Goal: Task Accomplishment & Management: Use online tool/utility

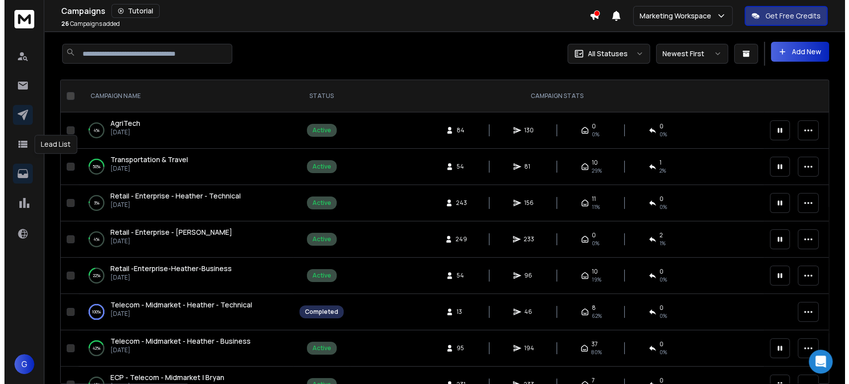
scroll to position [320, 0]
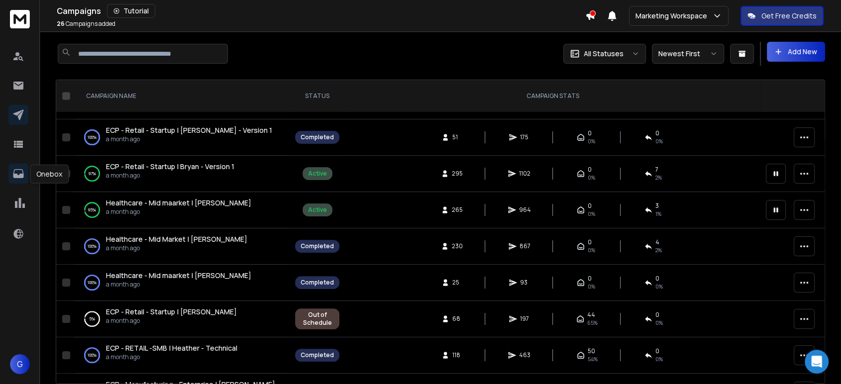
click at [12, 172] on icon at bounding box center [18, 174] width 12 height 12
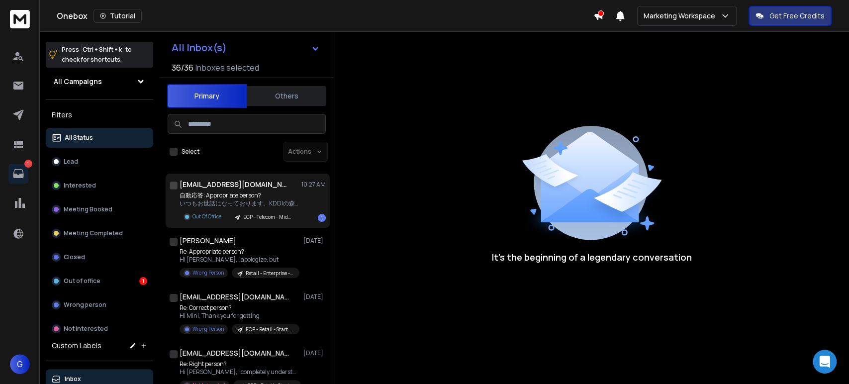
click at [287, 201] on p "いつもお世話になっております。KDDIの森でございます。 ただいま、15日まで長期休暇をいただいております。 自動返信にて失礼いたします。 たいへん恐れ入りま…" at bounding box center [239, 204] width 119 height 8
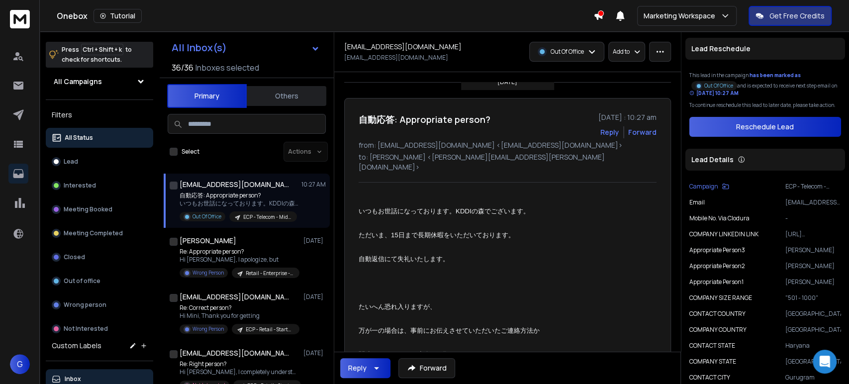
click at [101, 133] on button "All Status" at bounding box center [99, 138] width 107 height 20
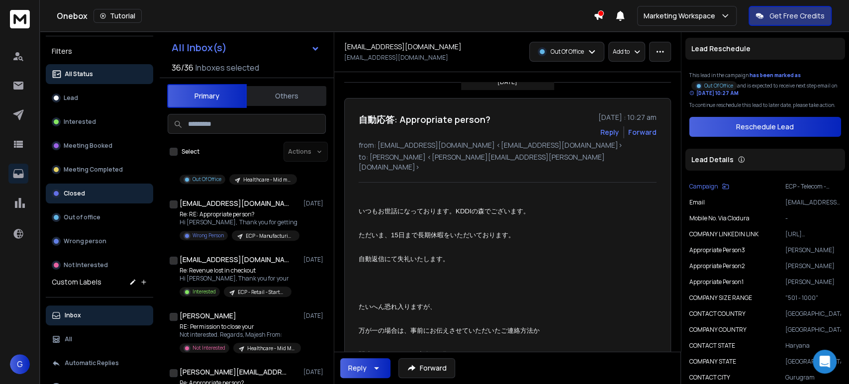
scroll to position [64, 0]
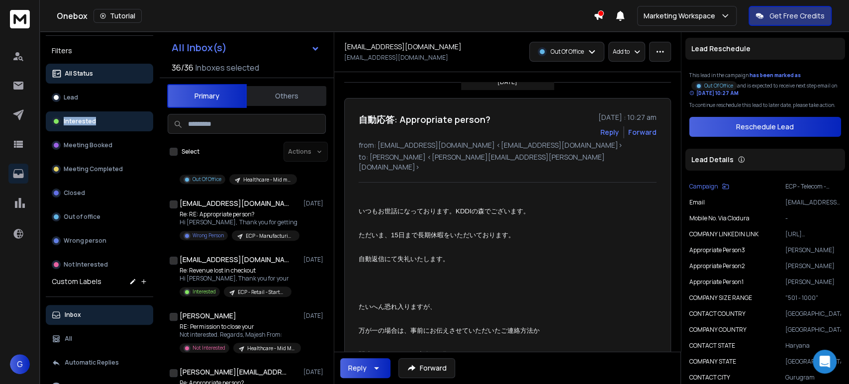
drag, startPoint x: 115, startPoint y: 108, endPoint x: 113, endPoint y: 120, distance: 12.1
click at [113, 120] on div "All Status Lead Interested Meeting Booked Meeting Completed Closed Out of offic…" at bounding box center [99, 169] width 107 height 211
click at [113, 120] on button "Interested" at bounding box center [99, 121] width 107 height 20
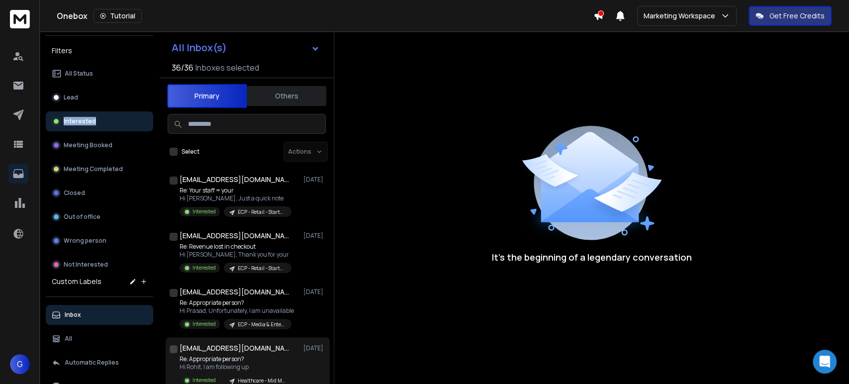
scroll to position [0, 0]
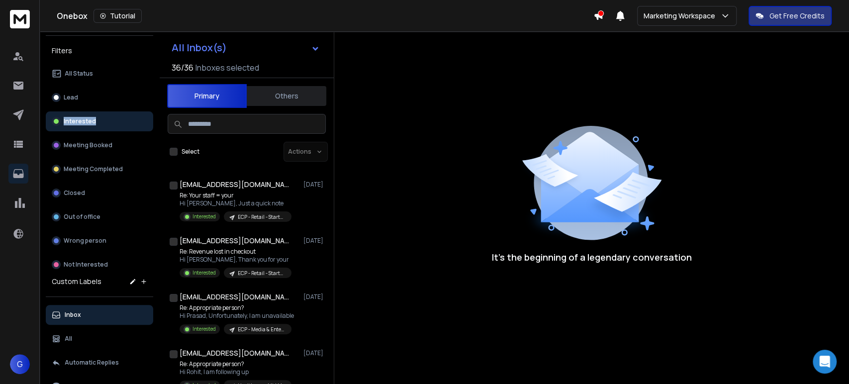
click at [98, 125] on button "Interested" at bounding box center [99, 121] width 107 height 20
click at [96, 68] on button "All Status" at bounding box center [99, 74] width 107 height 20
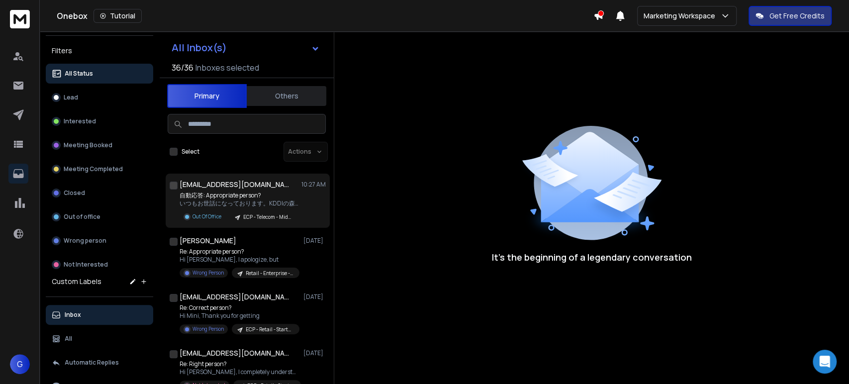
click at [277, 205] on p "いつもお世話になっております。KDDIの森でございます。 ただいま、15日まで長期休暇をいただいております。 自動返信にて失礼いたします。 たいへん恐れ入りま…" at bounding box center [239, 204] width 119 height 8
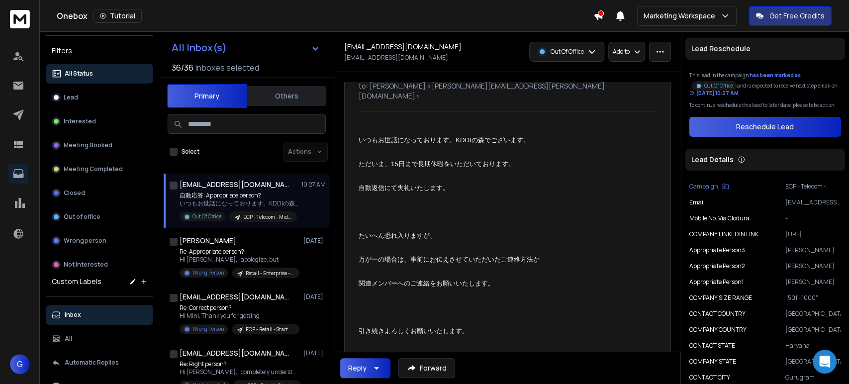
scroll to position [80, 0]
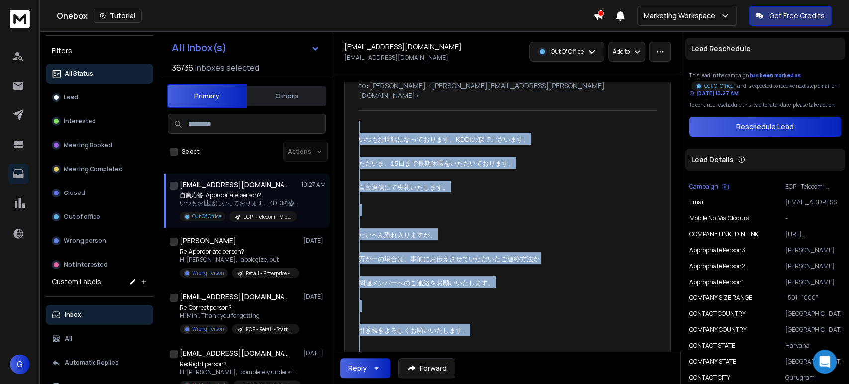
drag, startPoint x: 353, startPoint y: 121, endPoint x: 474, endPoint y: 341, distance: 251.0
click at [474, 341] on div "自動応答: Appropriate person? [DATE] : 10:27 am Reply Forward from: [EMAIL_ADDRESS]…" at bounding box center [507, 245] width 327 height 439
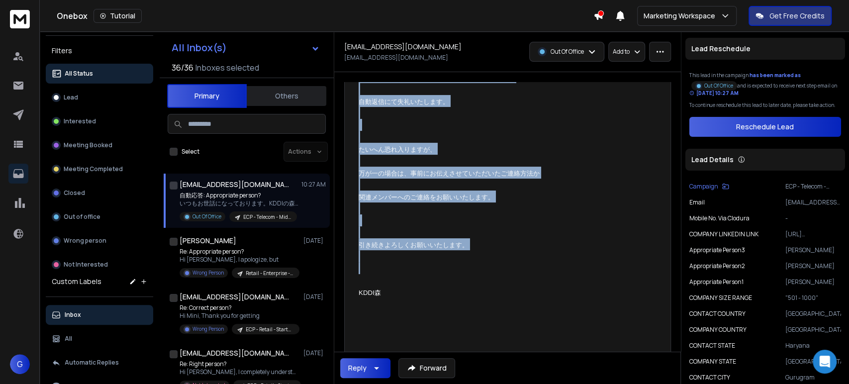
scroll to position [166, 0]
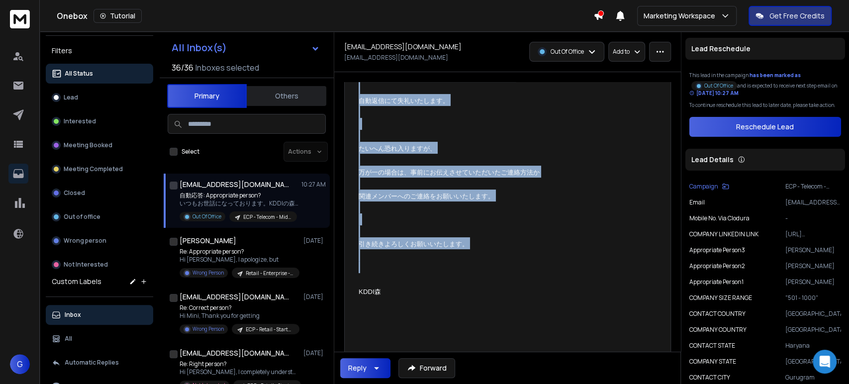
copy div "いつもお世話になっております。 KDDI の森 でございます。 ただいま、 15 日まで長期休暇をいただいております。 自動返信にて失礼いたします。 たいへん…"
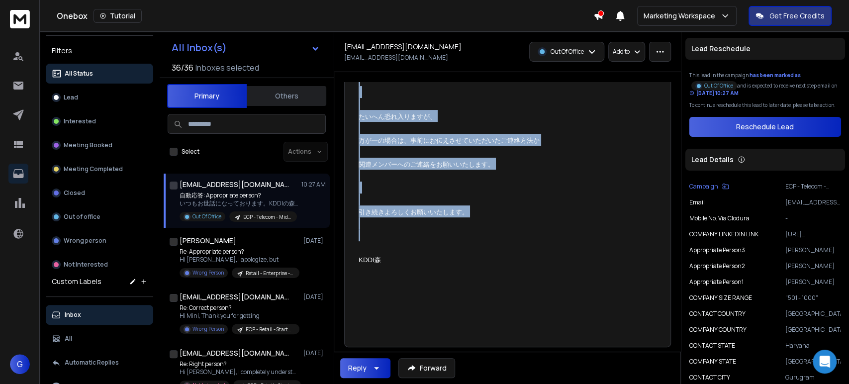
scroll to position [242, 0]
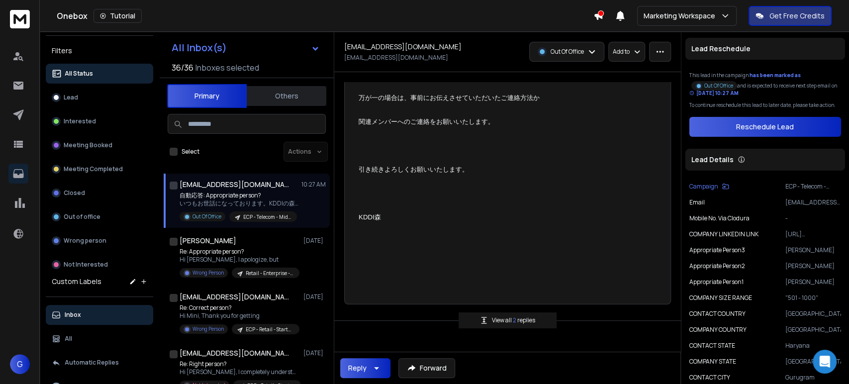
click at [512, 325] on div "View all 2 replies" at bounding box center [508, 320] width 98 height 16
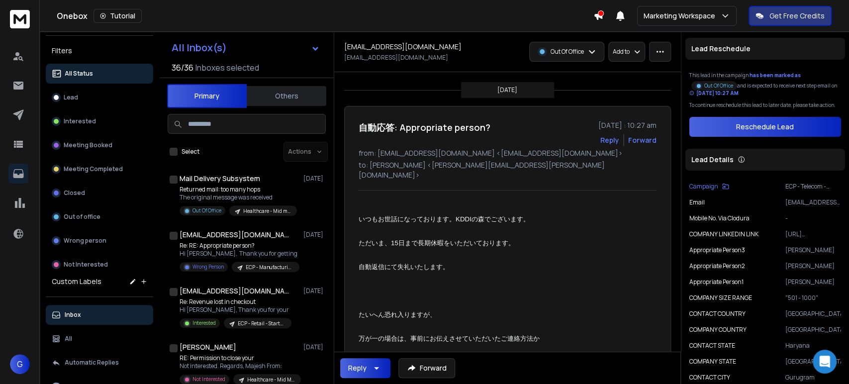
scroll to position [0, 0]
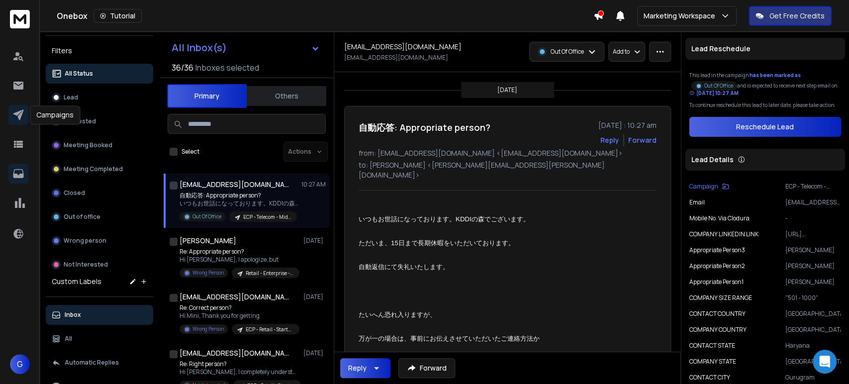
click at [20, 105] on link at bounding box center [18, 115] width 20 height 20
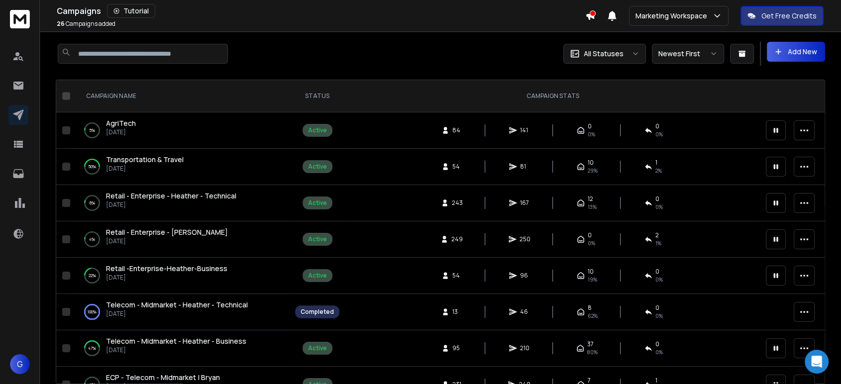
click at [159, 59] on input at bounding box center [143, 54] width 170 height 20
paste input "******"
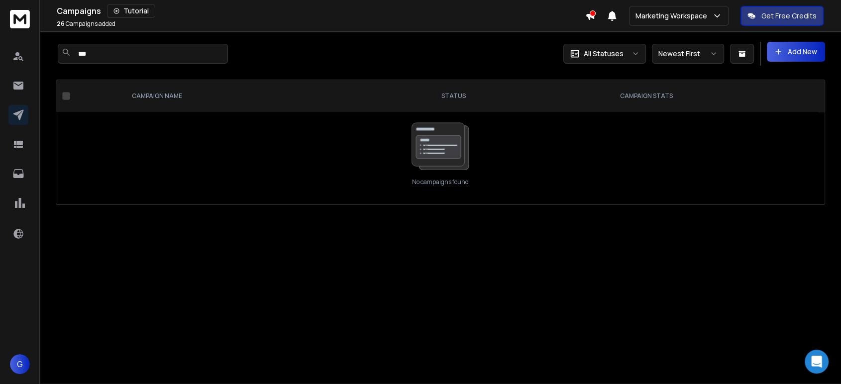
type input "*"
click at [14, 170] on icon at bounding box center [18, 173] width 10 height 9
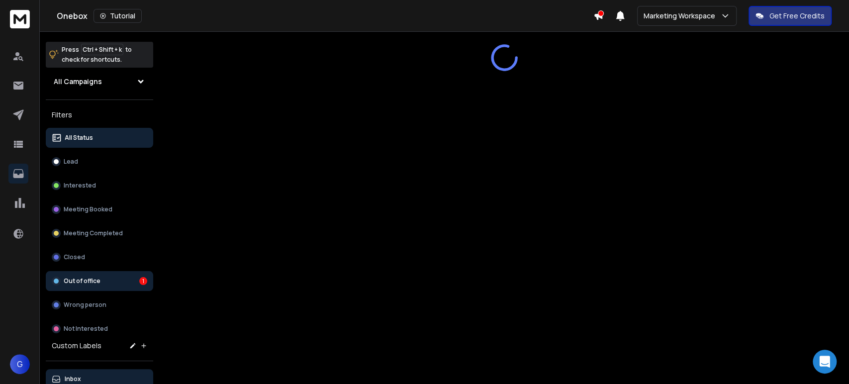
click at [93, 276] on button "Out of office 1" at bounding box center [99, 281] width 107 height 20
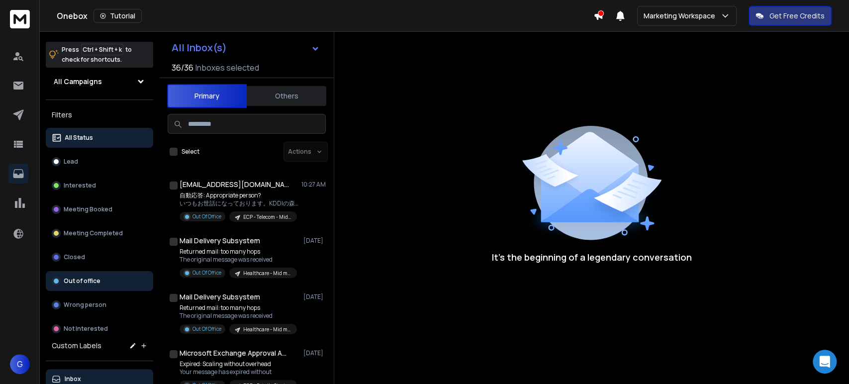
click at [92, 138] on p "All Status" at bounding box center [79, 138] width 28 height 8
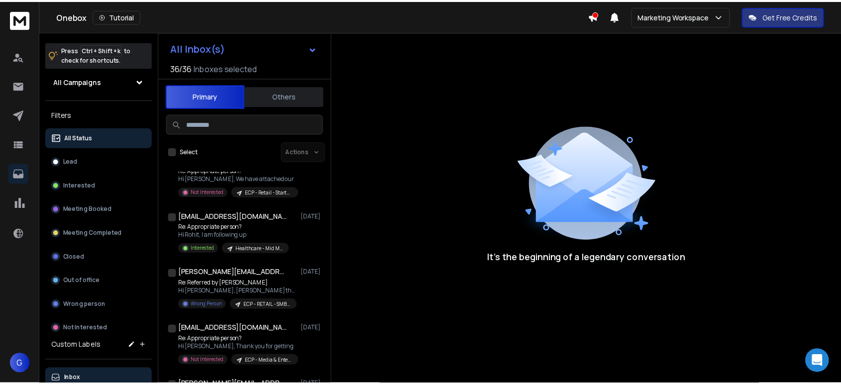
scroll to position [1150, 0]
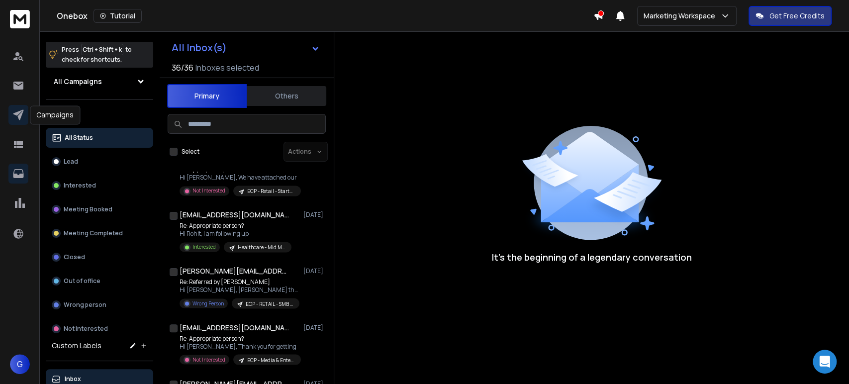
click at [26, 112] on link at bounding box center [18, 115] width 20 height 20
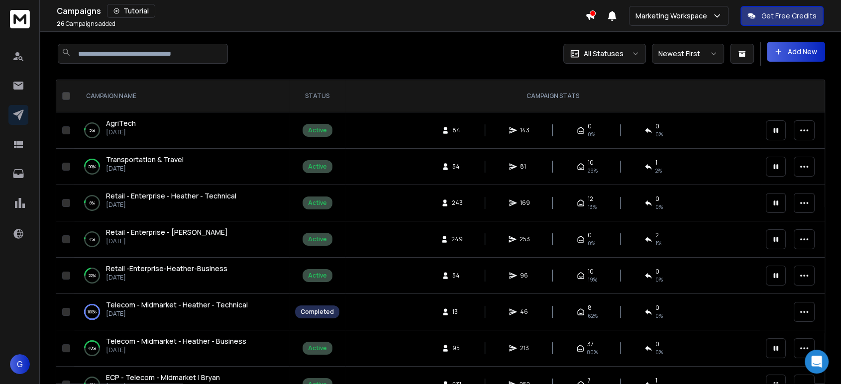
click at [149, 60] on input at bounding box center [143, 54] width 170 height 20
paste input "*****"
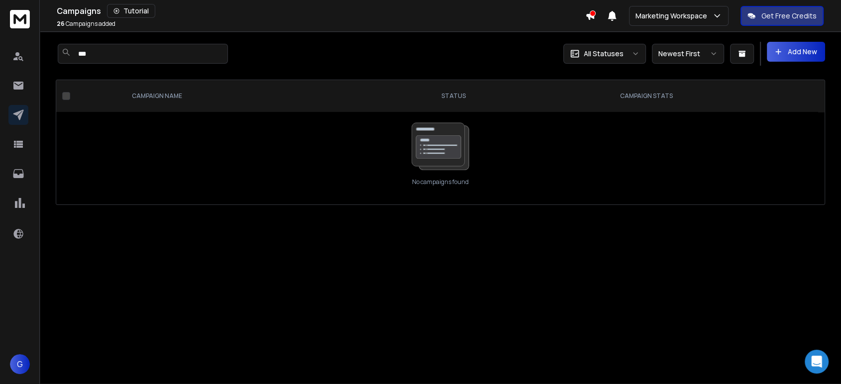
type input "*"
click at [143, 47] on input at bounding box center [143, 54] width 170 height 20
paste input "*******"
click at [168, 58] on input "*******" at bounding box center [143, 54] width 170 height 20
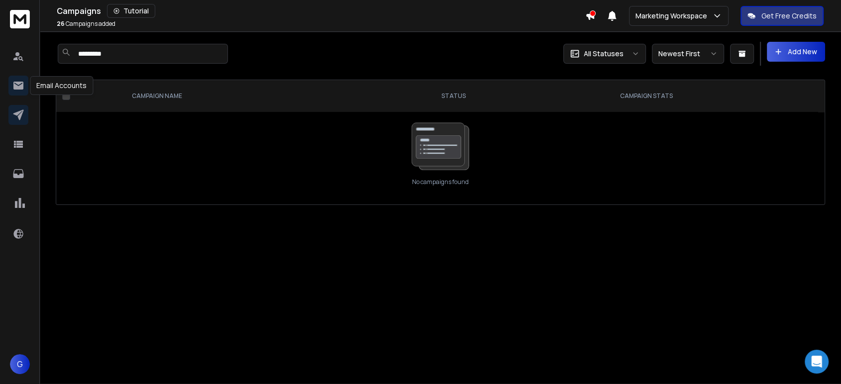
type input "*******"
click at [22, 86] on icon at bounding box center [18, 86] width 10 height 8
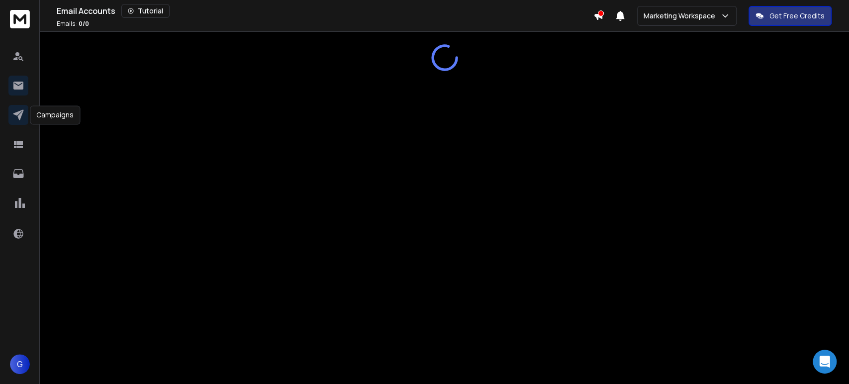
click at [24, 107] on link at bounding box center [18, 115] width 20 height 20
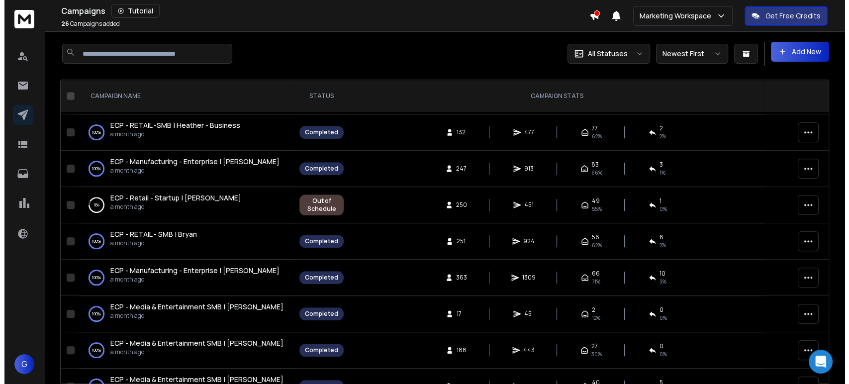
scroll to position [679, 0]
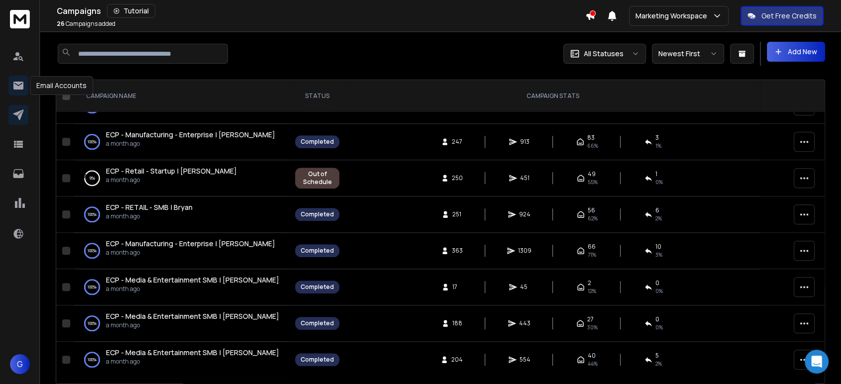
click at [15, 87] on icon at bounding box center [18, 86] width 10 height 8
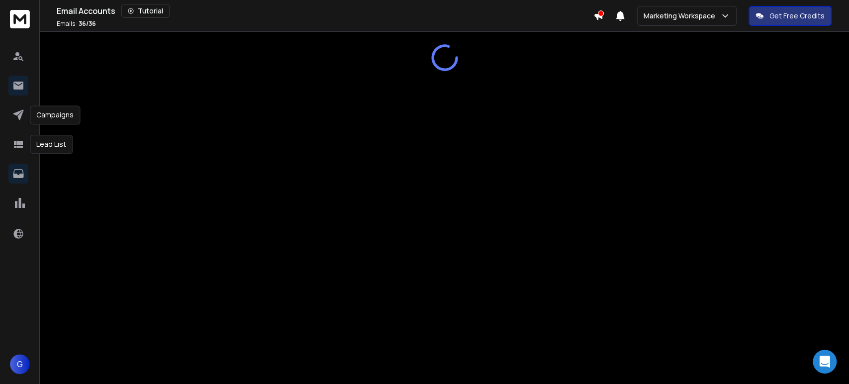
click at [17, 181] on link at bounding box center [18, 174] width 20 height 20
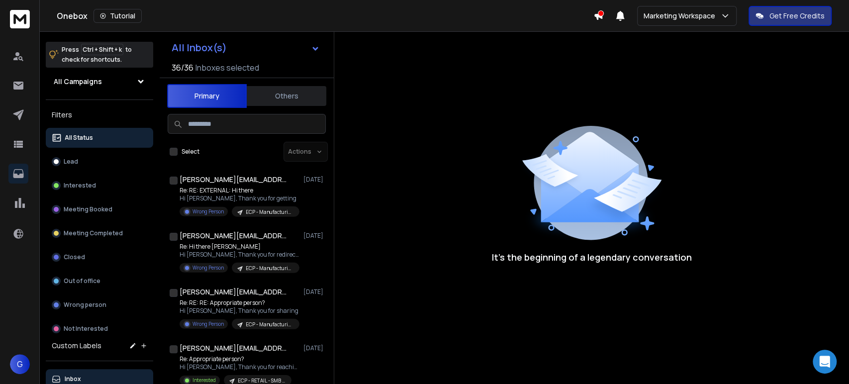
scroll to position [2040, 0]
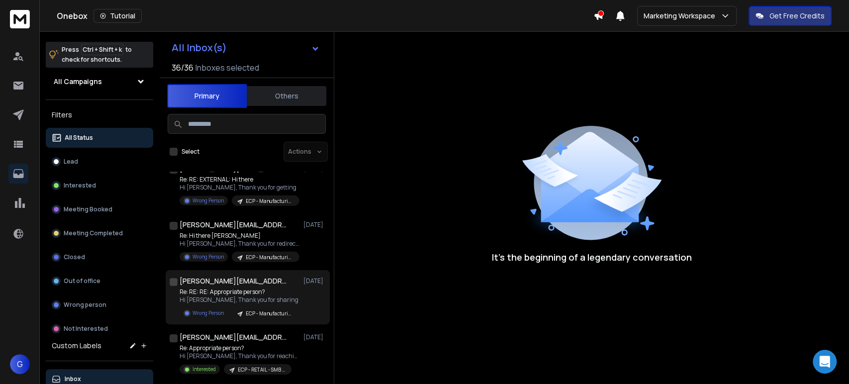
click at [290, 286] on div "[PERSON_NAME][EMAIL_ADDRESS][PERSON_NAME][DOMAIN_NAME] [DATE] Re: RE: RE: Appro…" at bounding box center [253, 297] width 146 height 42
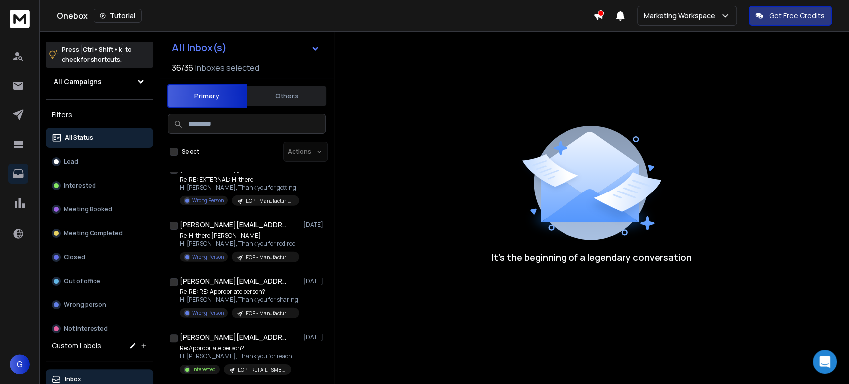
scroll to position [2030, 0]
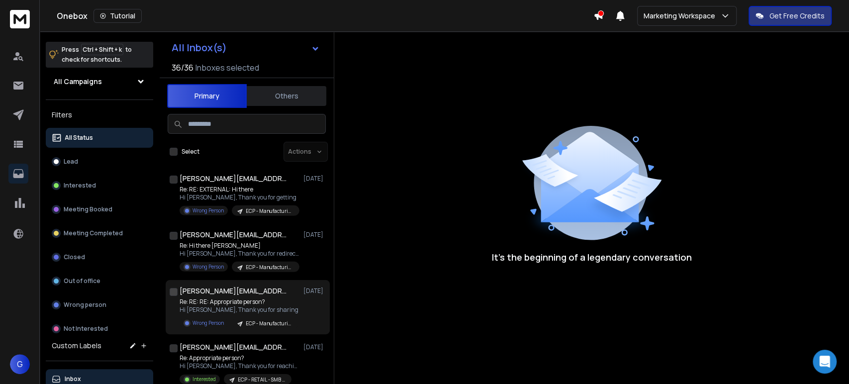
click at [289, 304] on p "Re: RE: RE: Appropriate person?" at bounding box center [239, 302] width 119 height 8
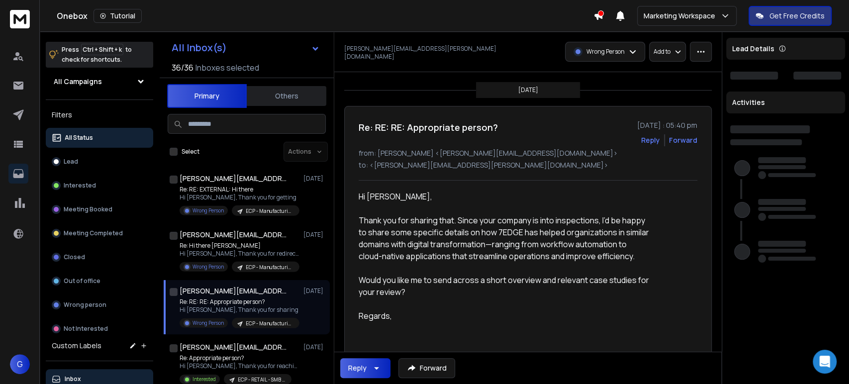
click at [289, 304] on p "Re: RE: RE: Appropriate person?" at bounding box center [239, 302] width 119 height 8
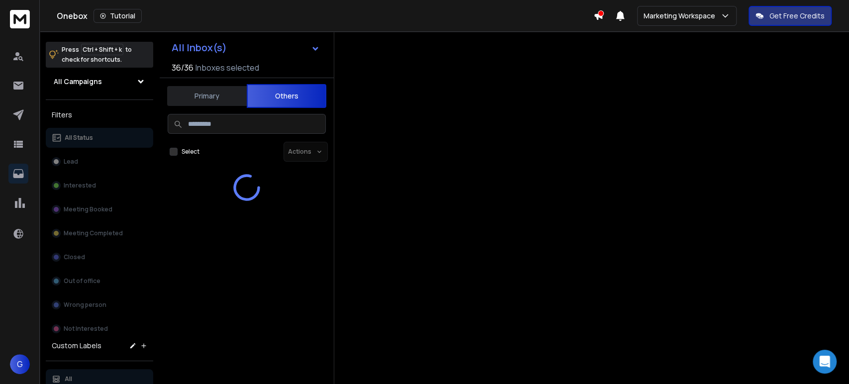
scroll to position [0, 0]
click at [282, 91] on button "Others" at bounding box center [287, 96] width 80 height 24
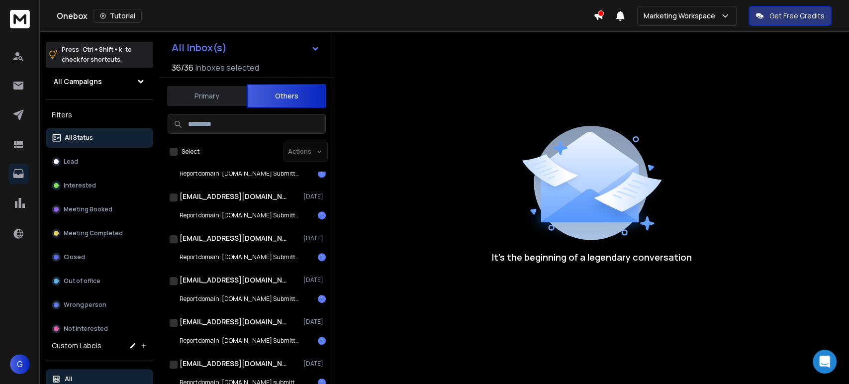
scroll to position [371, 0]
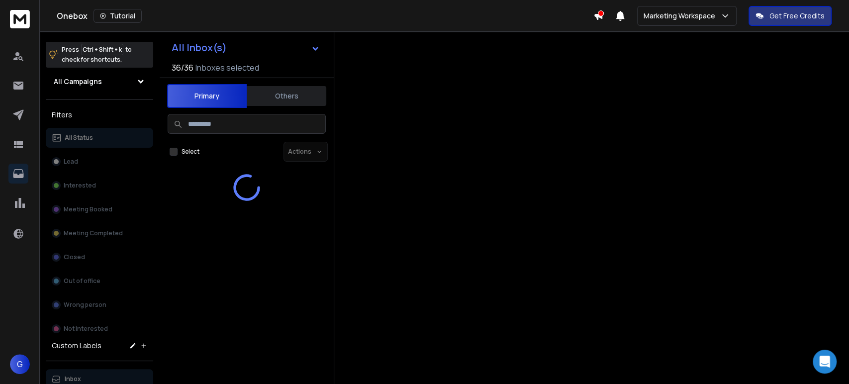
click at [218, 90] on button "Primary" at bounding box center [207, 96] width 80 height 24
click at [232, 126] on input at bounding box center [247, 124] width 158 height 20
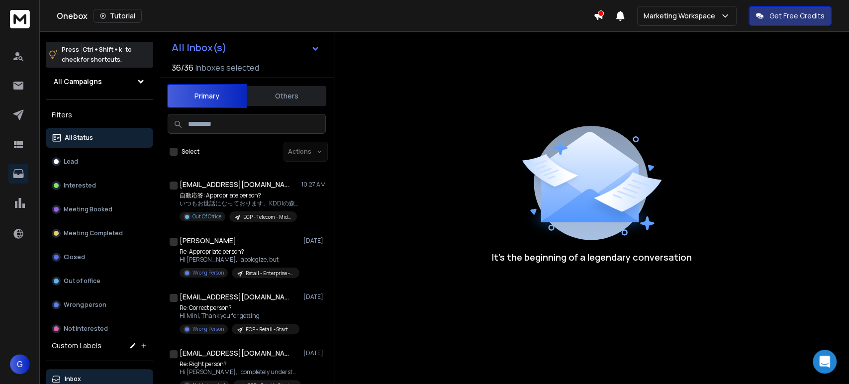
paste input "*******"
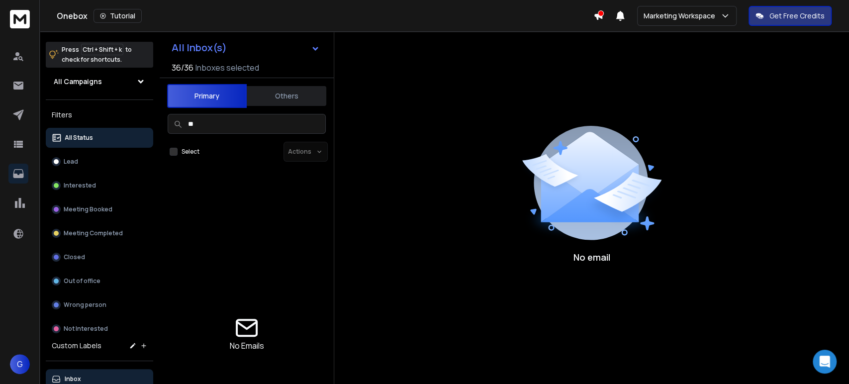
type input "*"
